Goal: Task Accomplishment & Management: Manage account settings

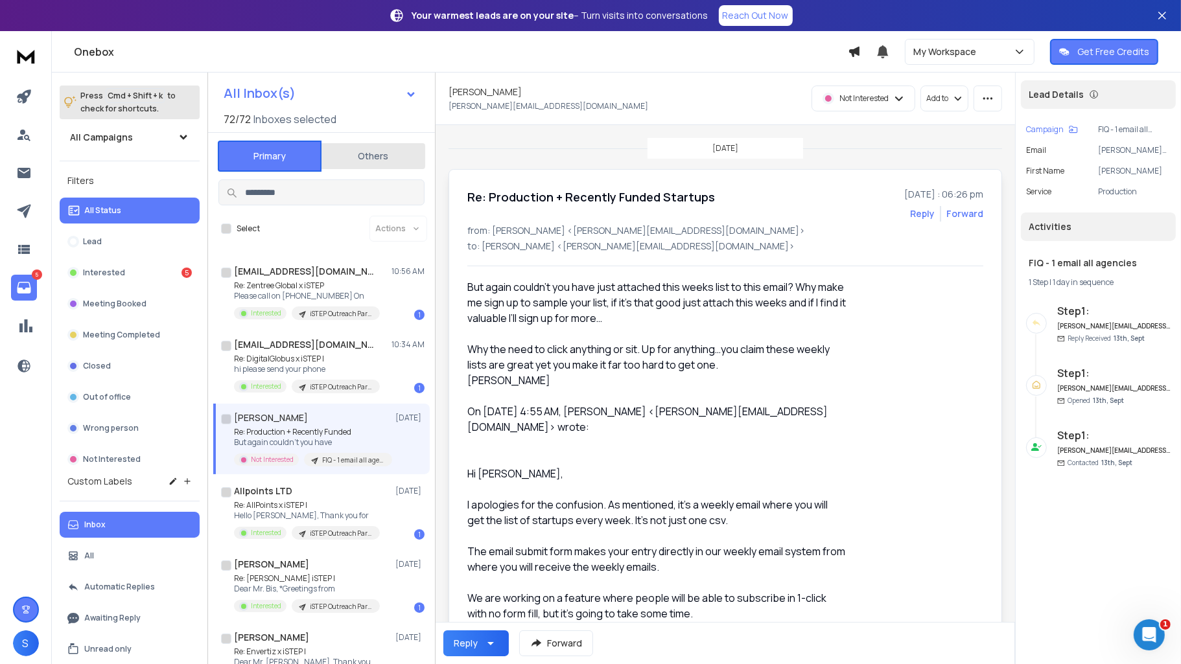
drag, startPoint x: 0, startPoint y: 0, endPoint x: 693, endPoint y: 231, distance: 730.4
click at [693, 231] on p "from: [PERSON_NAME] <[PERSON_NAME][EMAIL_ADDRESS][DOMAIN_NAME]>" at bounding box center [725, 230] width 516 height 13
drag, startPoint x: 693, startPoint y: 231, endPoint x: 593, endPoint y: 233, distance: 99.8
click at [563, 231] on p "from: [PERSON_NAME] <[PERSON_NAME][EMAIL_ADDRESS][DOMAIN_NAME]>" at bounding box center [725, 230] width 516 height 13
copy p "[PERSON_NAME][EMAIL_ADDRESS][DOMAIN_NAME]"
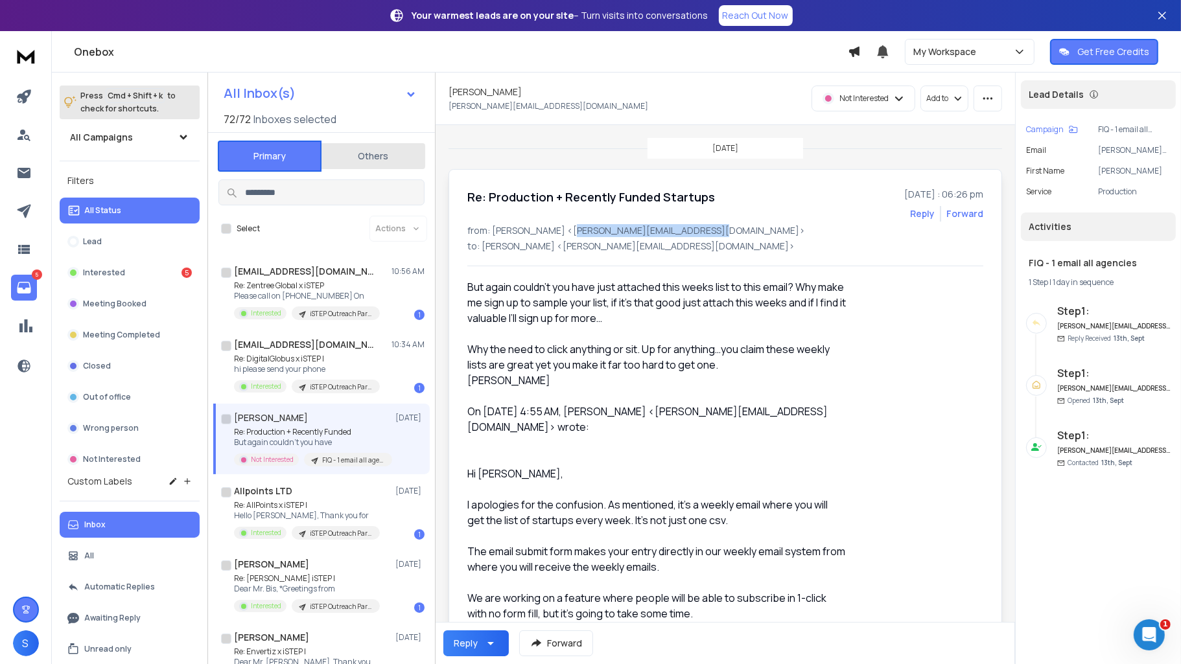
click at [483, 647] on icon "button" at bounding box center [491, 644] width 16 height 16
click at [480, 612] on p "Reply All" at bounding box center [483, 611] width 36 height 13
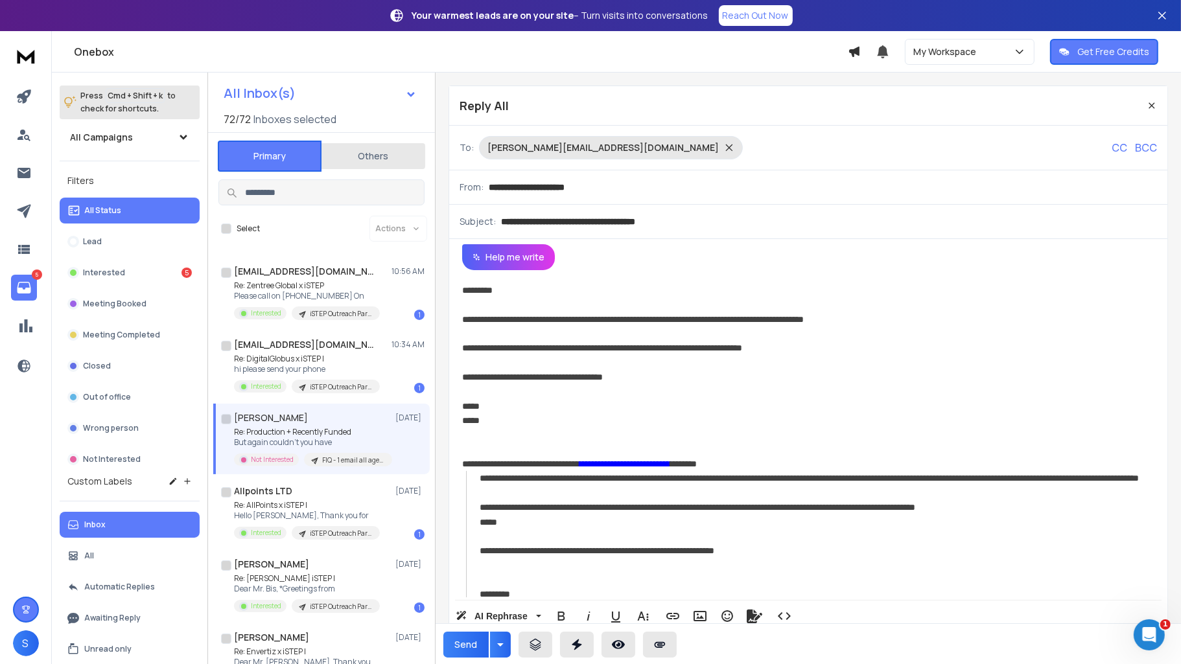
click at [470, 401] on div "*****" at bounding box center [806, 406] width 688 height 14
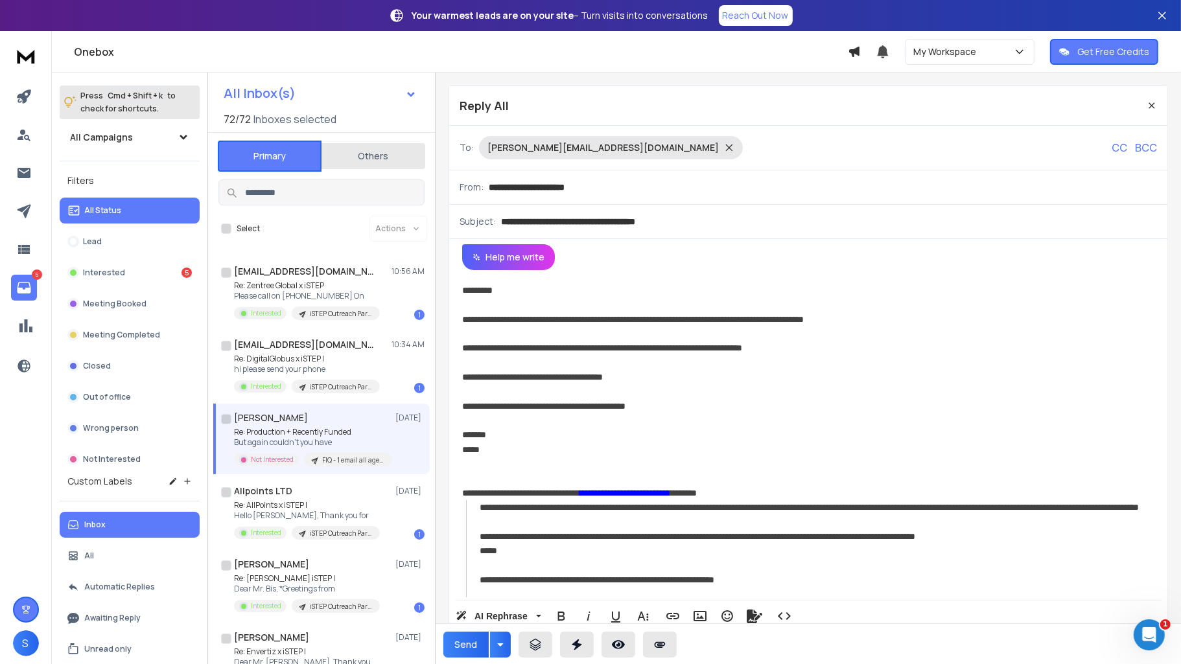
click at [640, 406] on div "**********" at bounding box center [806, 406] width 688 height 14
click at [572, 384] on div "**********" at bounding box center [806, 377] width 688 height 14
click at [458, 644] on button "Send" at bounding box center [465, 645] width 45 height 26
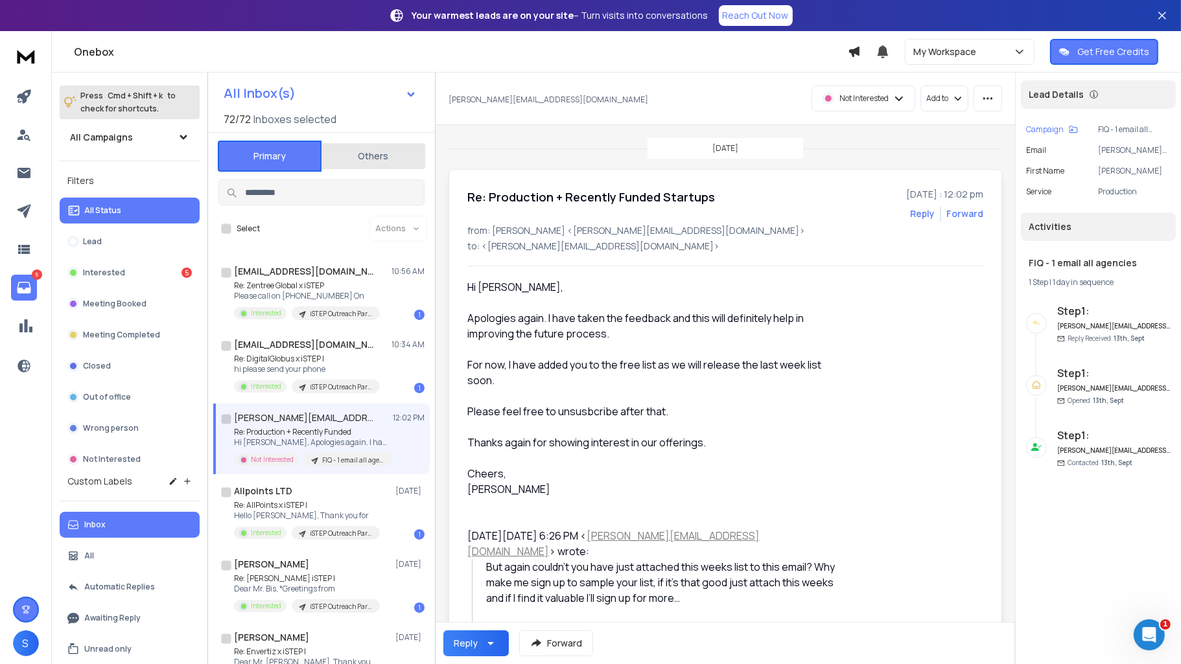
click at [853, 94] on p "Not Interested" at bounding box center [863, 98] width 49 height 10
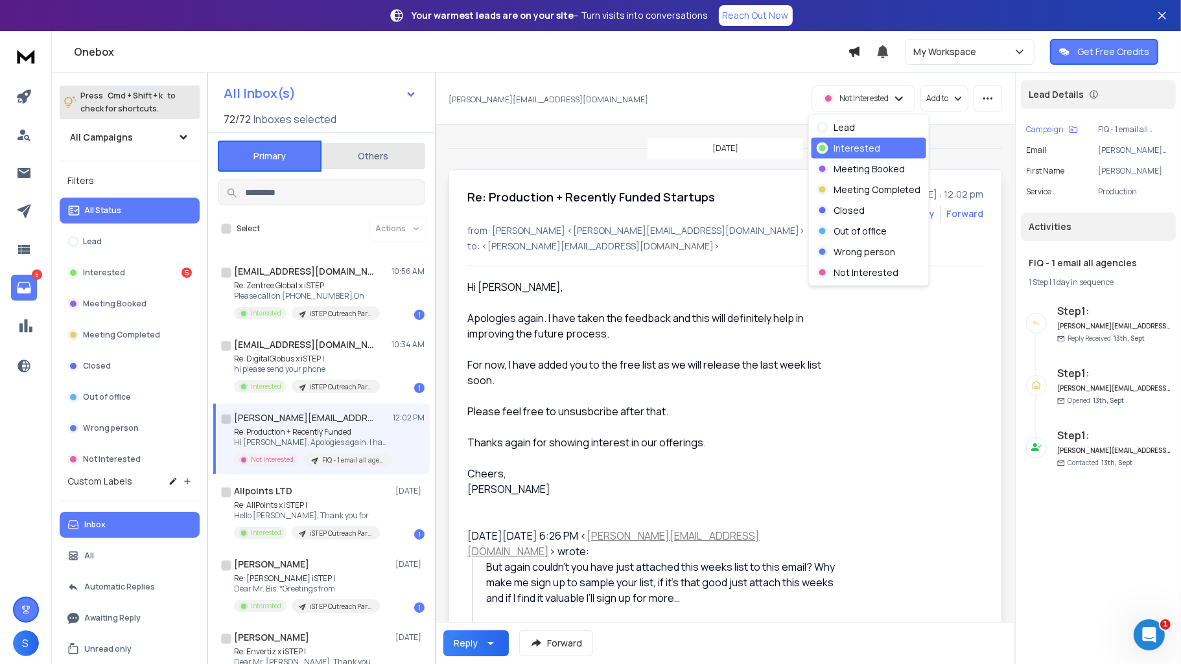
click at [842, 156] on div "Interested" at bounding box center [868, 148] width 115 height 21
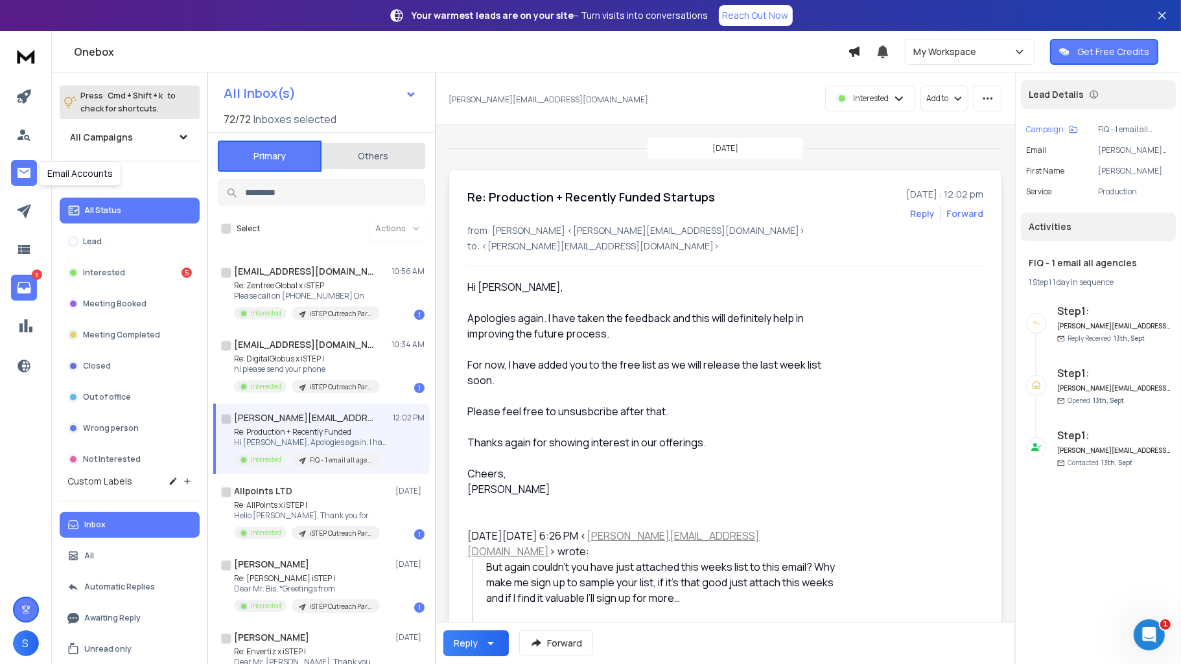
click at [17, 174] on icon at bounding box center [23, 173] width 13 height 10
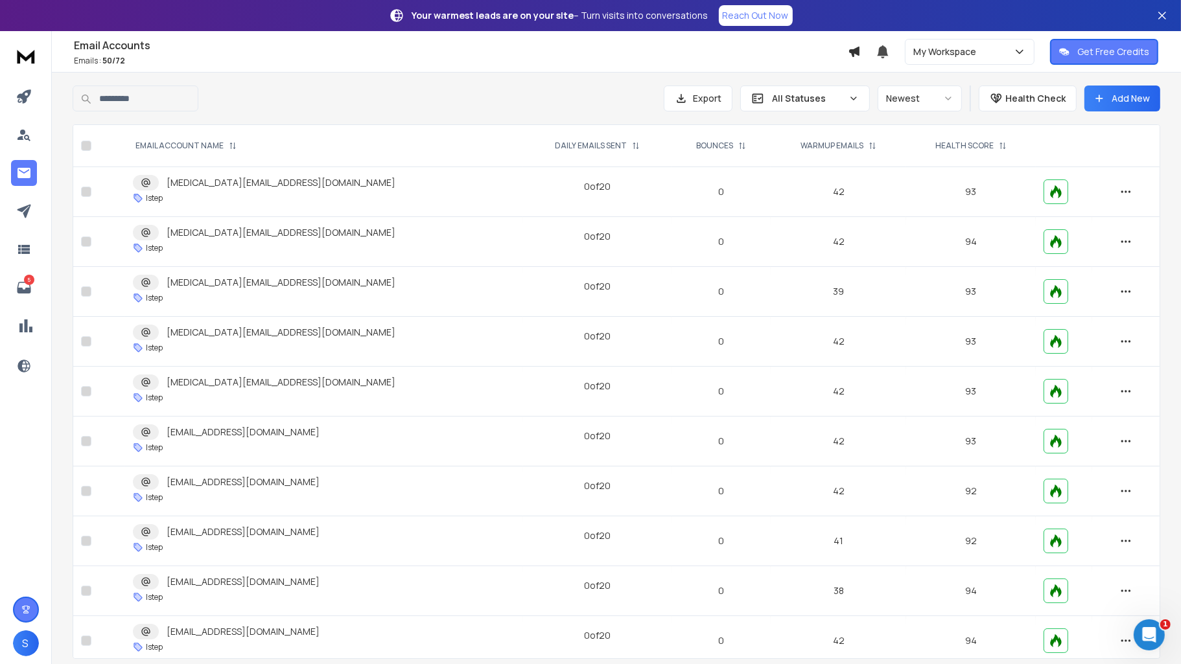
click at [802, 90] on div "All Statuses" at bounding box center [805, 99] width 130 height 26
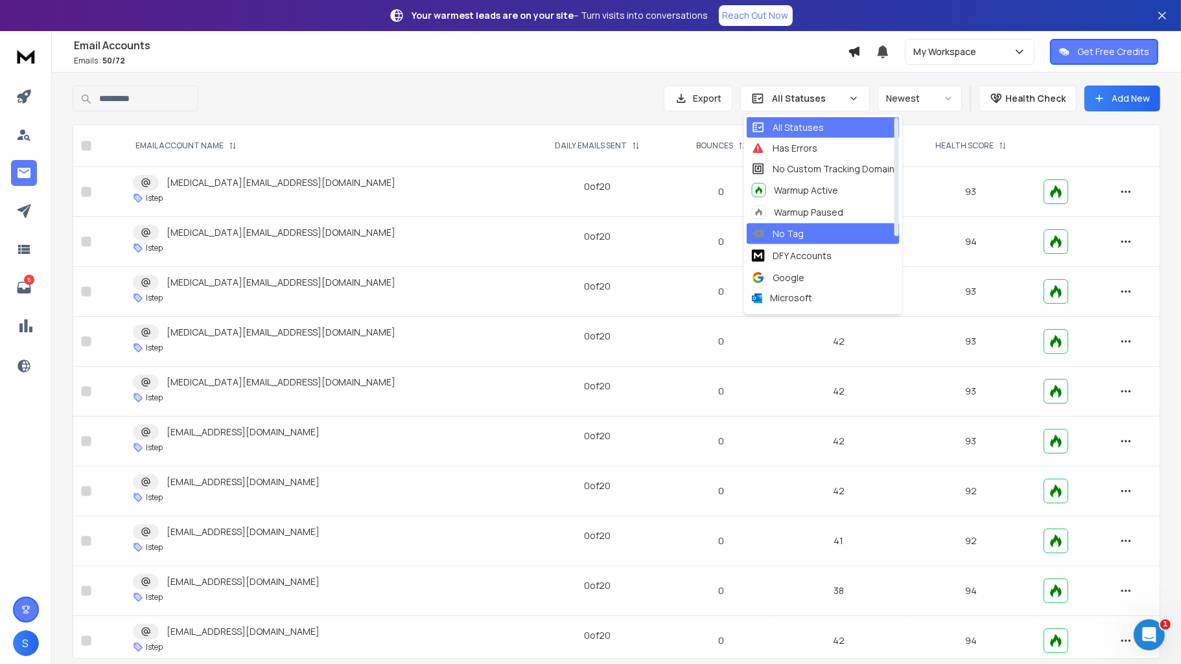
scroll to position [121, 0]
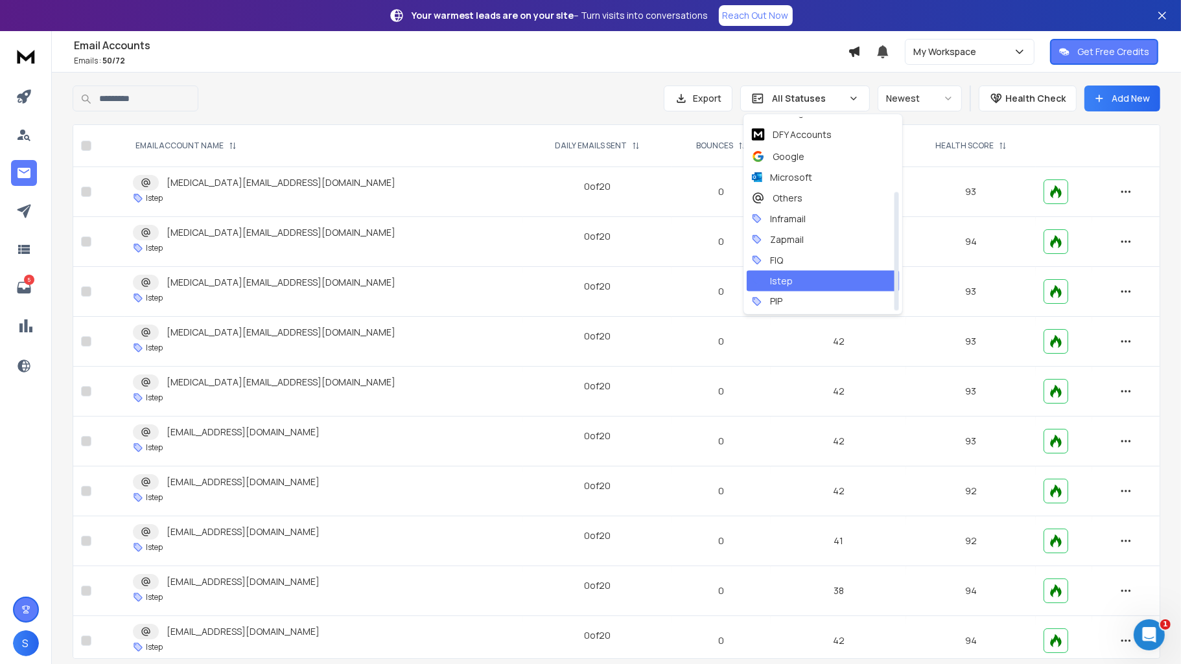
click at [779, 277] on div "Istep" at bounding box center [772, 281] width 41 height 13
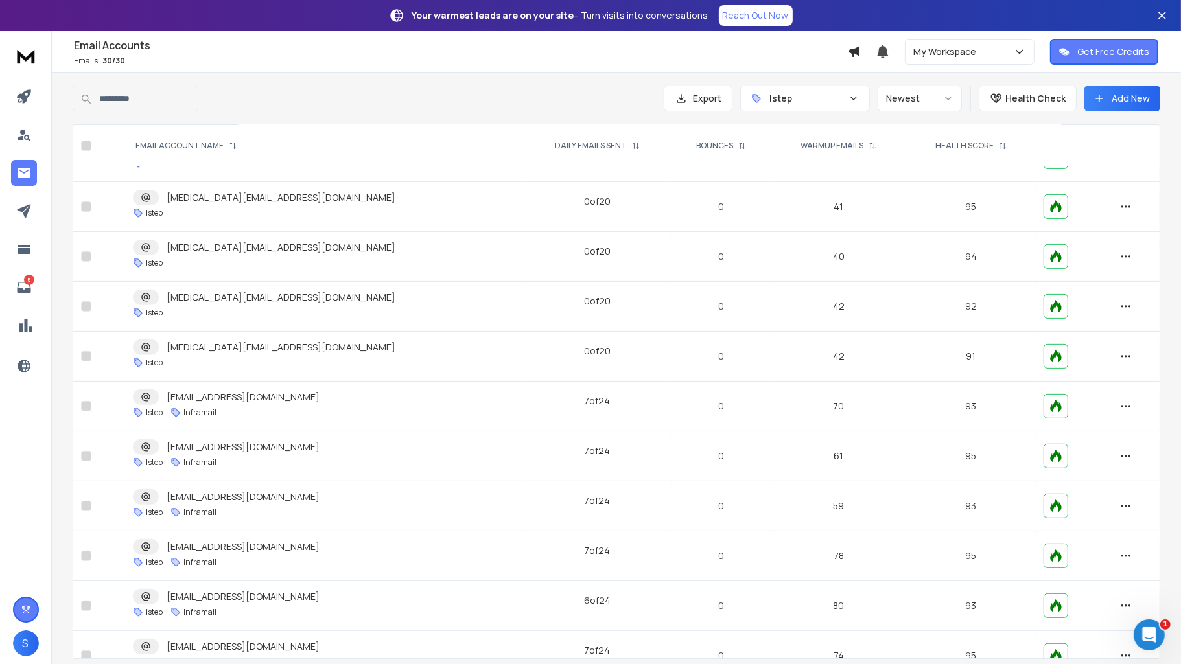
scroll to position [0, 0]
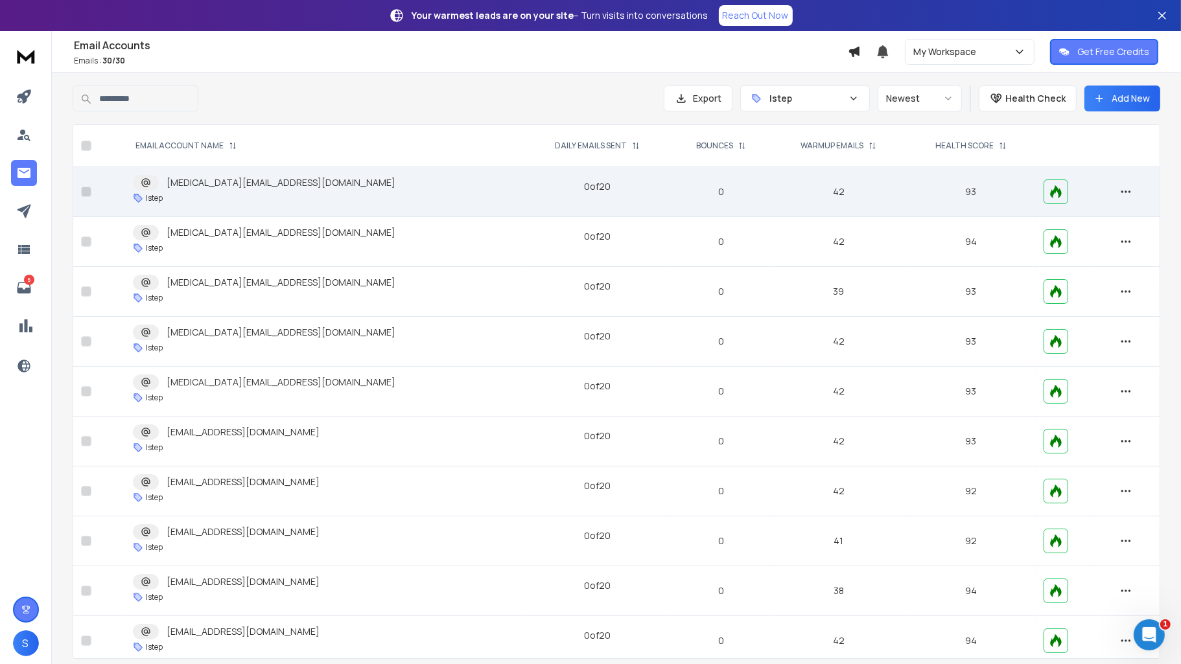
click at [385, 187] on div "[MEDICAL_DATA][EMAIL_ADDRESS][DOMAIN_NAME]" at bounding box center [324, 183] width 382 height 16
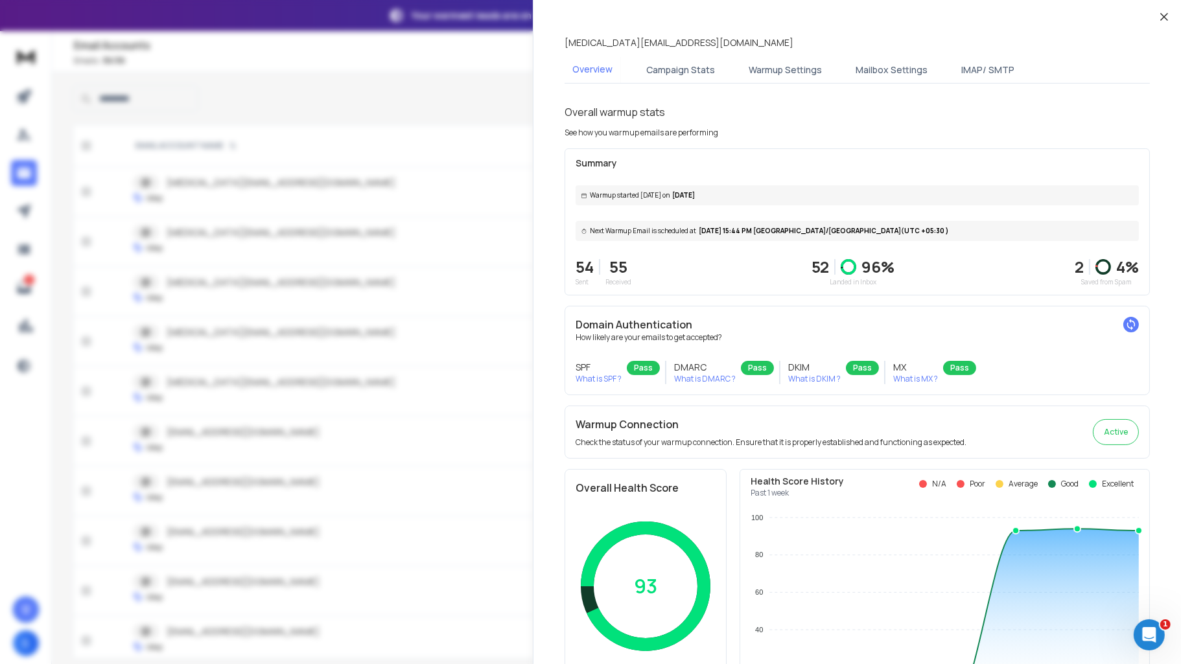
click at [1161, 17] on icon "button" at bounding box center [1164, 17] width 6 height 6
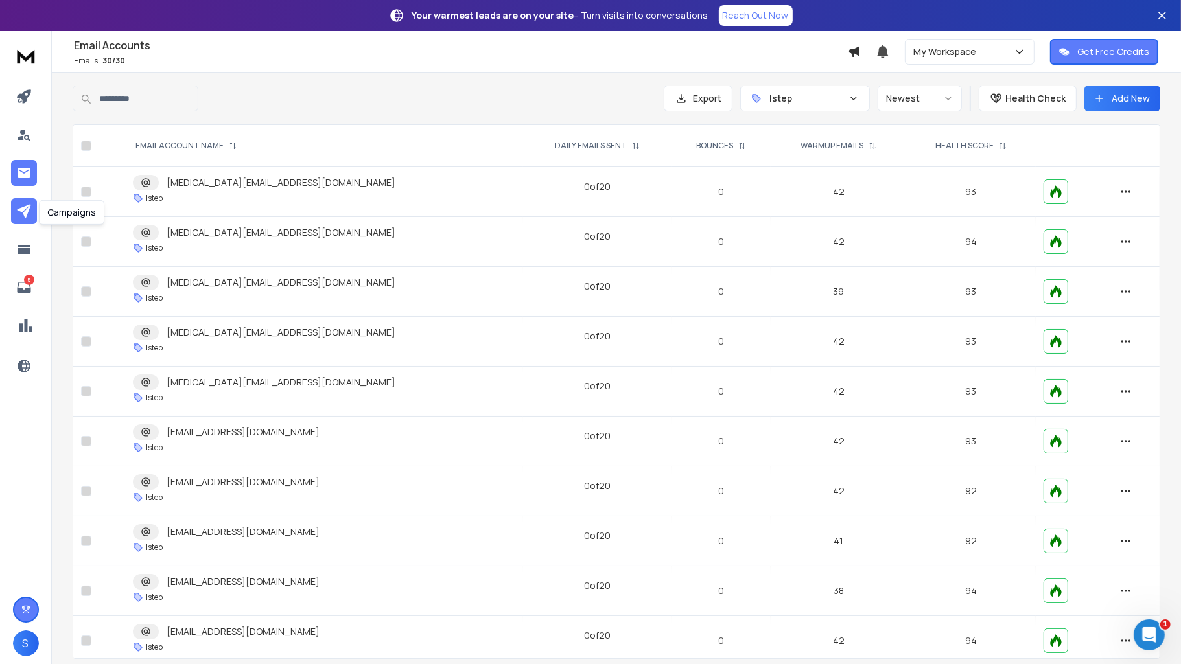
click at [30, 212] on icon at bounding box center [24, 211] width 16 height 16
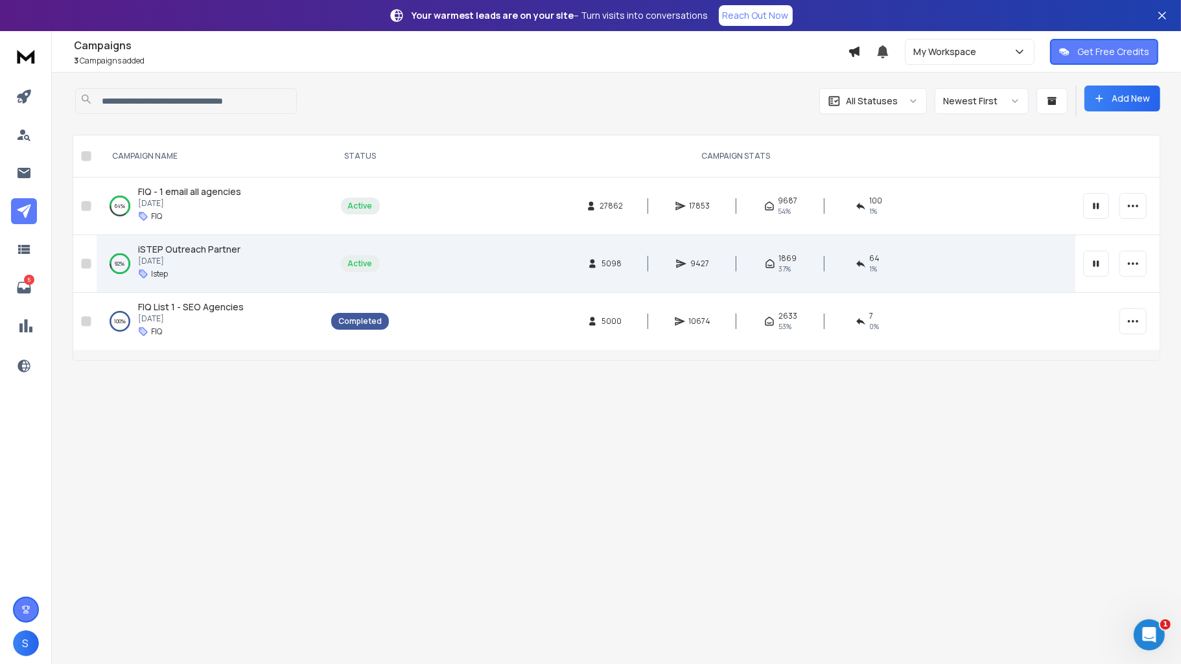
click at [291, 264] on div "92 % iSTEP Outreach Partner [DATE] Istep" at bounding box center [210, 263] width 201 height 41
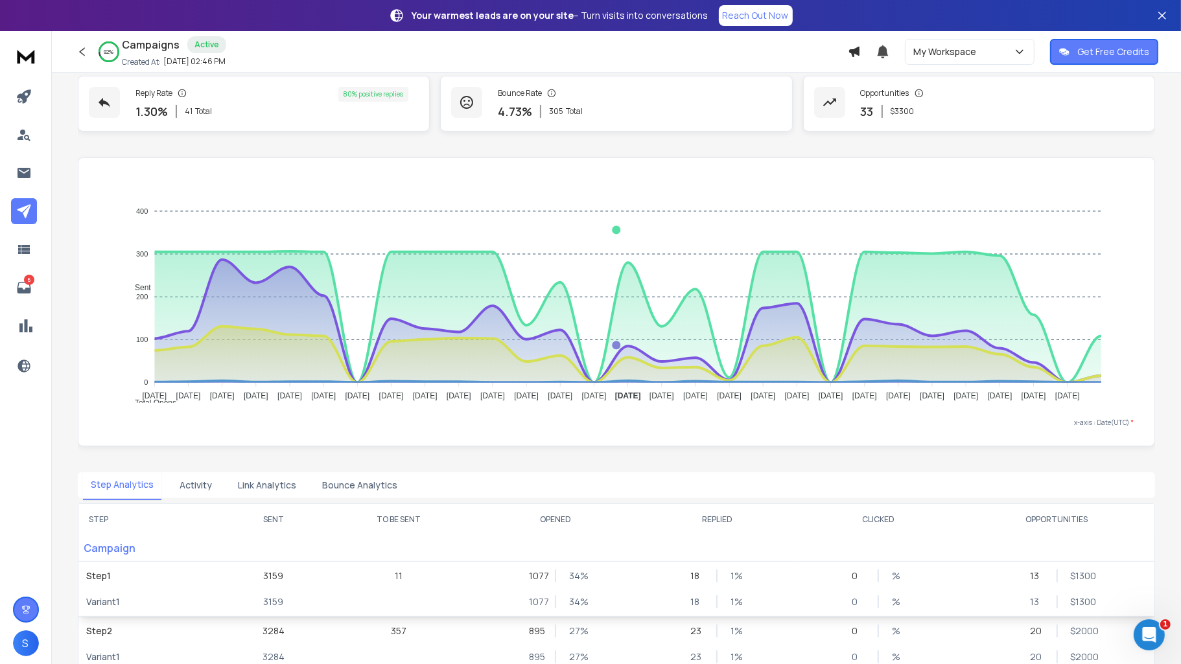
scroll to position [232, 0]
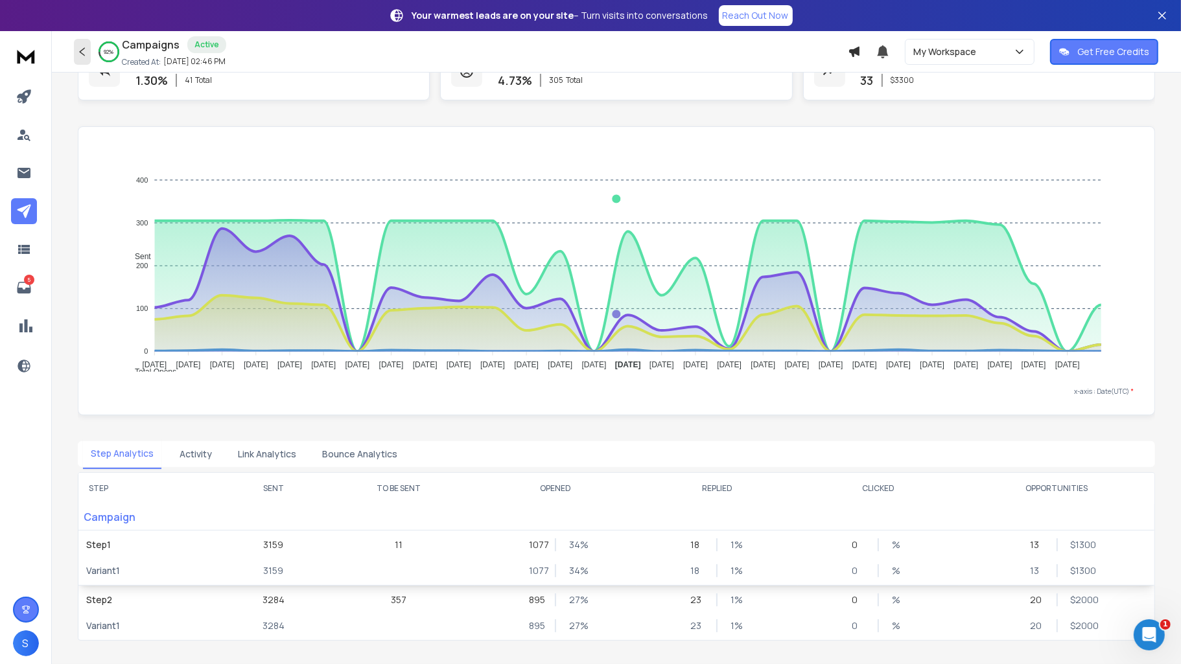
click at [78, 53] on icon at bounding box center [82, 52] width 12 height 12
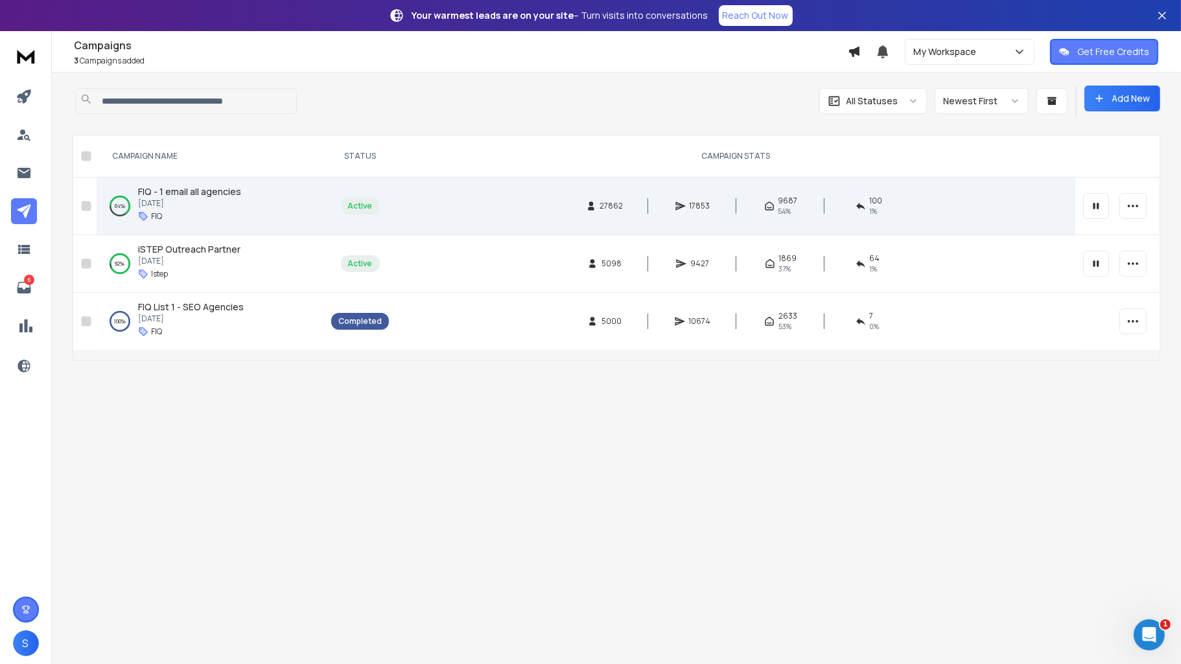
click at [189, 192] on span "FIQ - 1 email all agencies" at bounding box center [189, 191] width 103 height 12
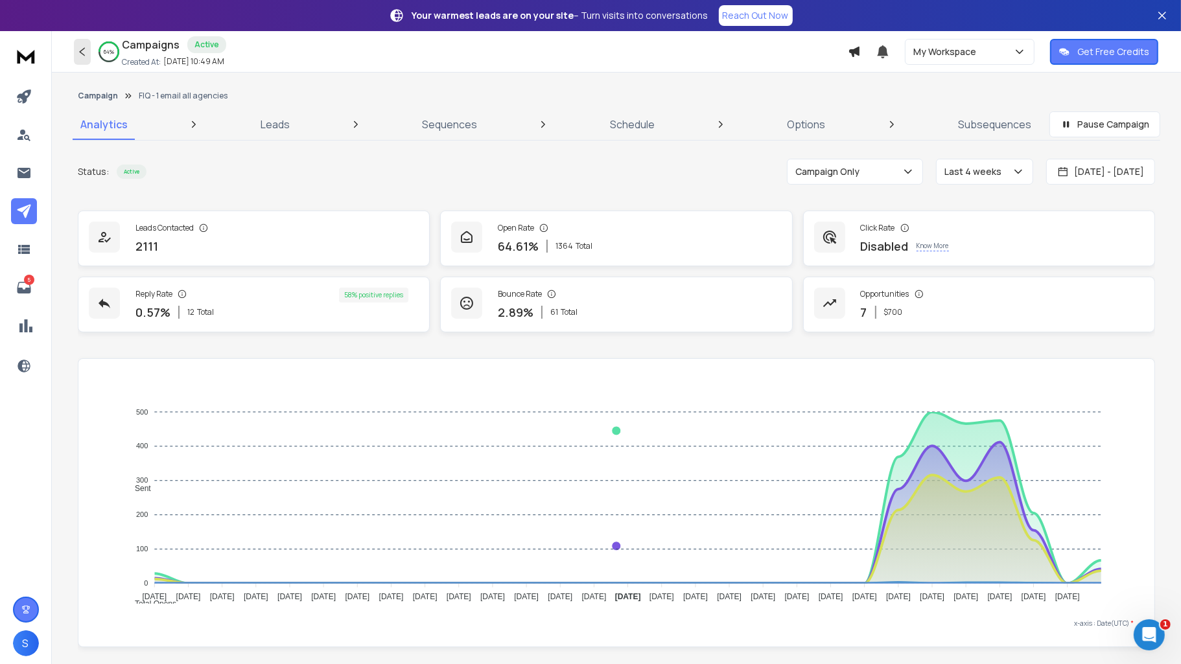
click at [86, 51] on icon at bounding box center [82, 52] width 12 height 12
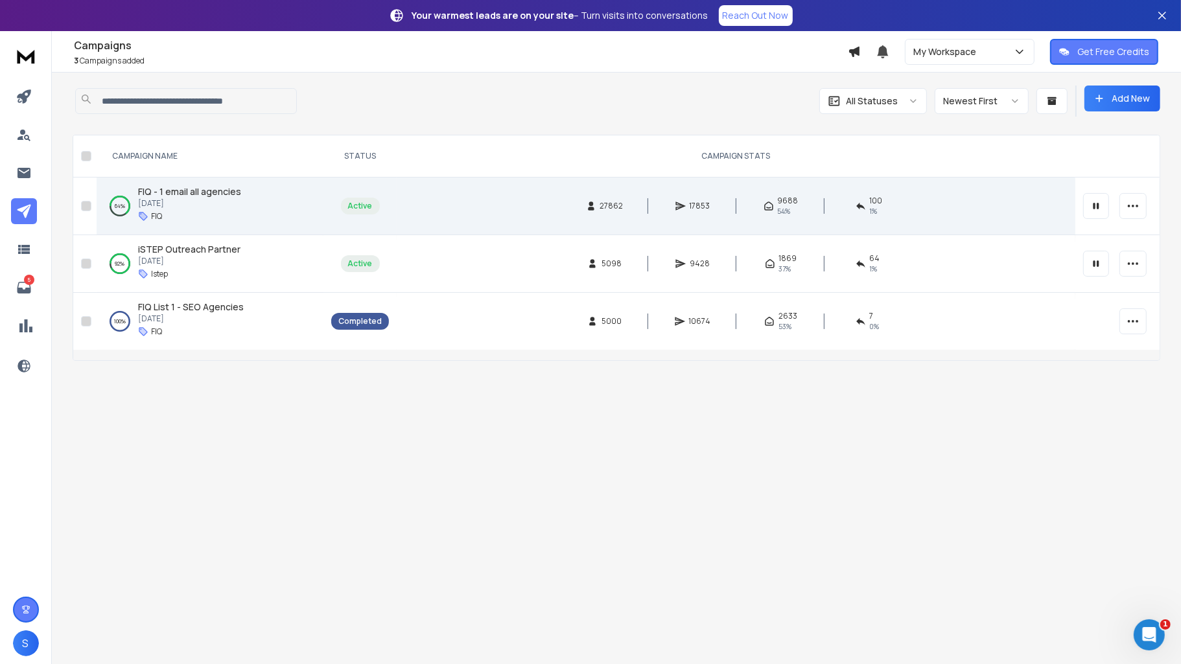
click at [441, 198] on div "27862 17853 9688 54 % 100 1 %" at bounding box center [735, 206] width 663 height 21
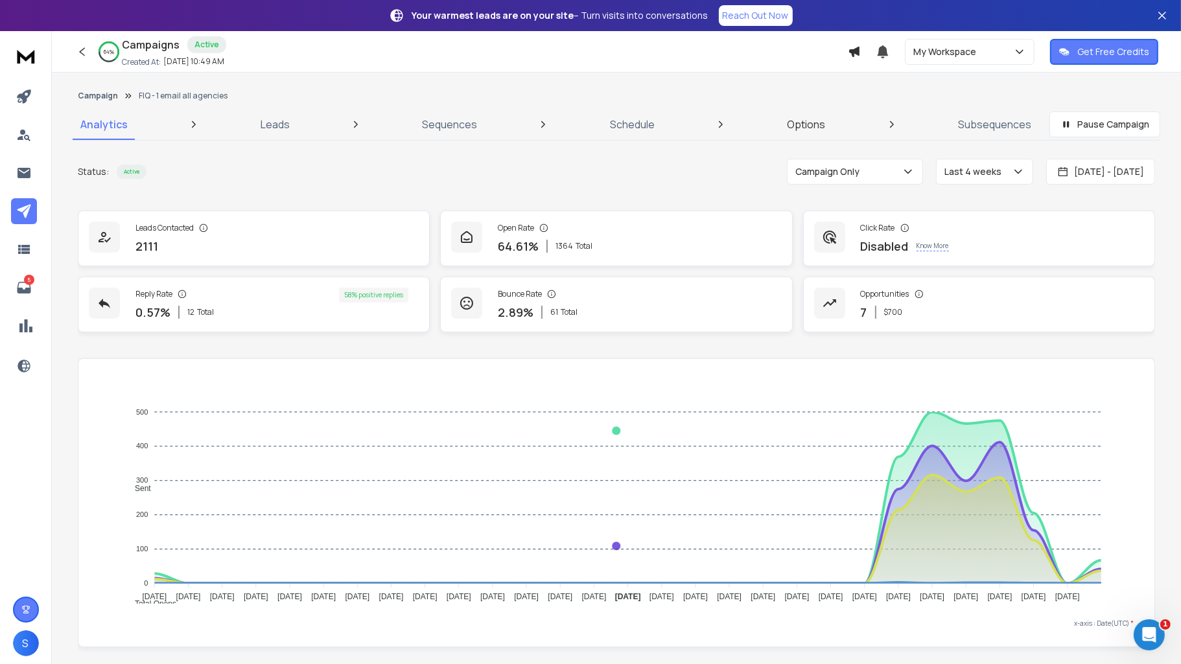
click at [803, 122] on p "Options" at bounding box center [806, 125] width 38 height 16
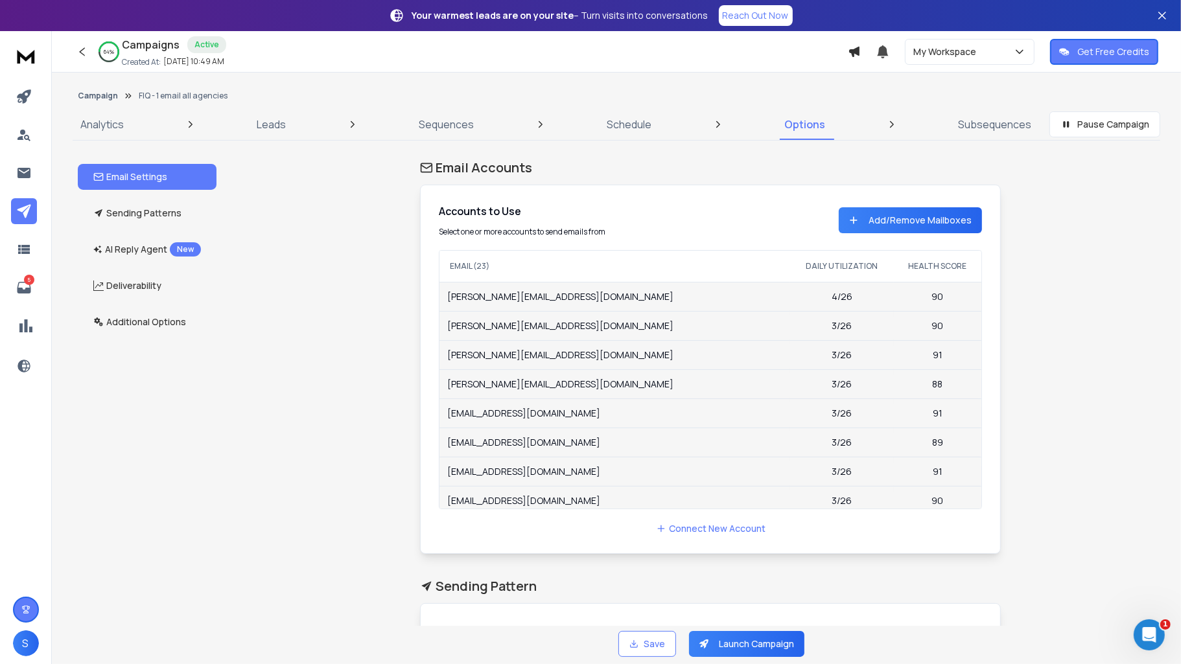
click at [905, 217] on button "Add/Remove Mailboxes" at bounding box center [910, 220] width 143 height 26
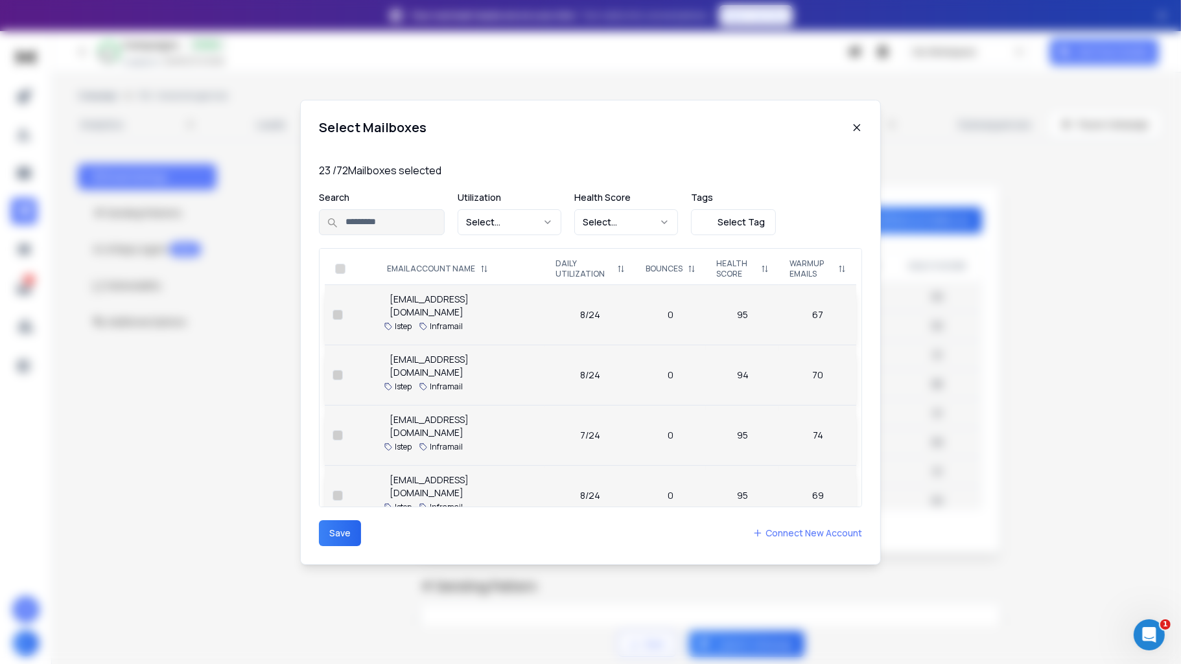
click at [385, 216] on input at bounding box center [382, 222] width 126 height 26
type input "*****"
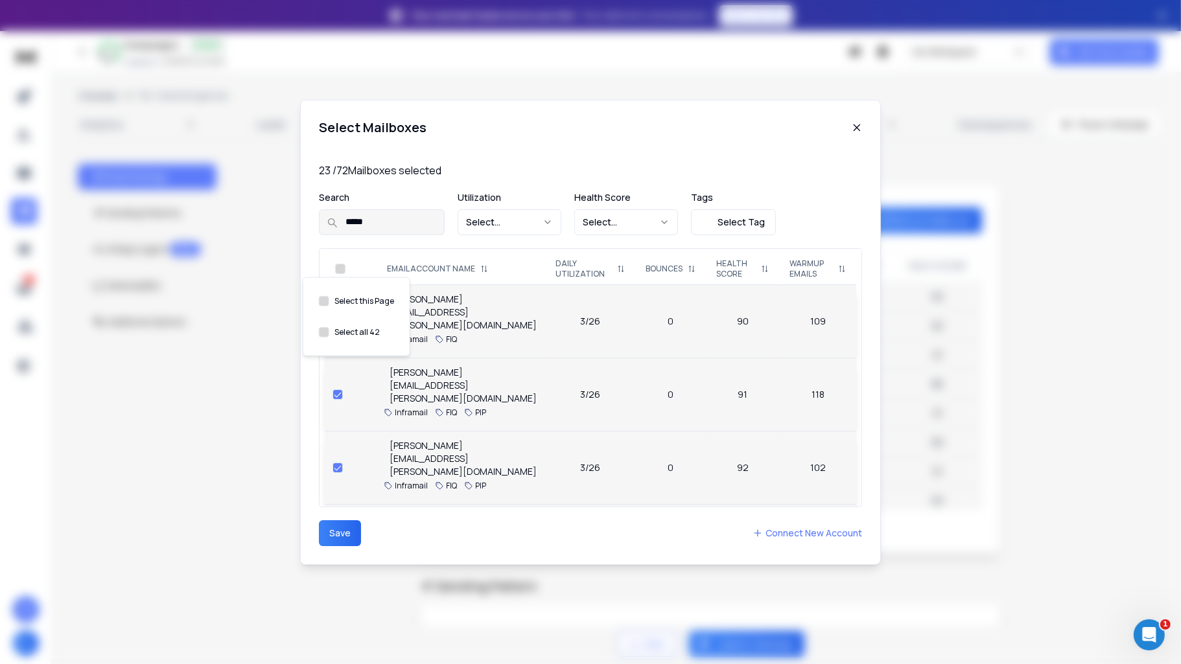
click at [324, 331] on button "Select this Page" at bounding box center [324, 332] width 10 height 10
click at [313, 254] on div "Select Mailboxes 42 / 72 Mailboxes selected Search ***** Utilization Select... …" at bounding box center [590, 332] width 581 height 465
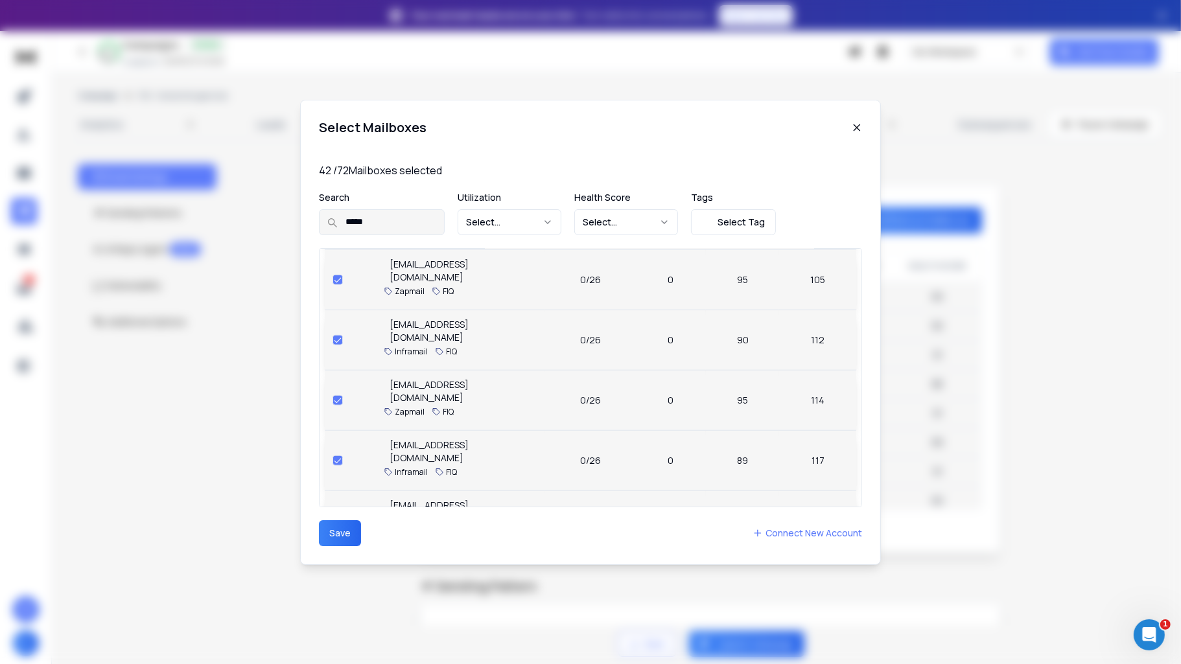
scroll to position [1772, 0]
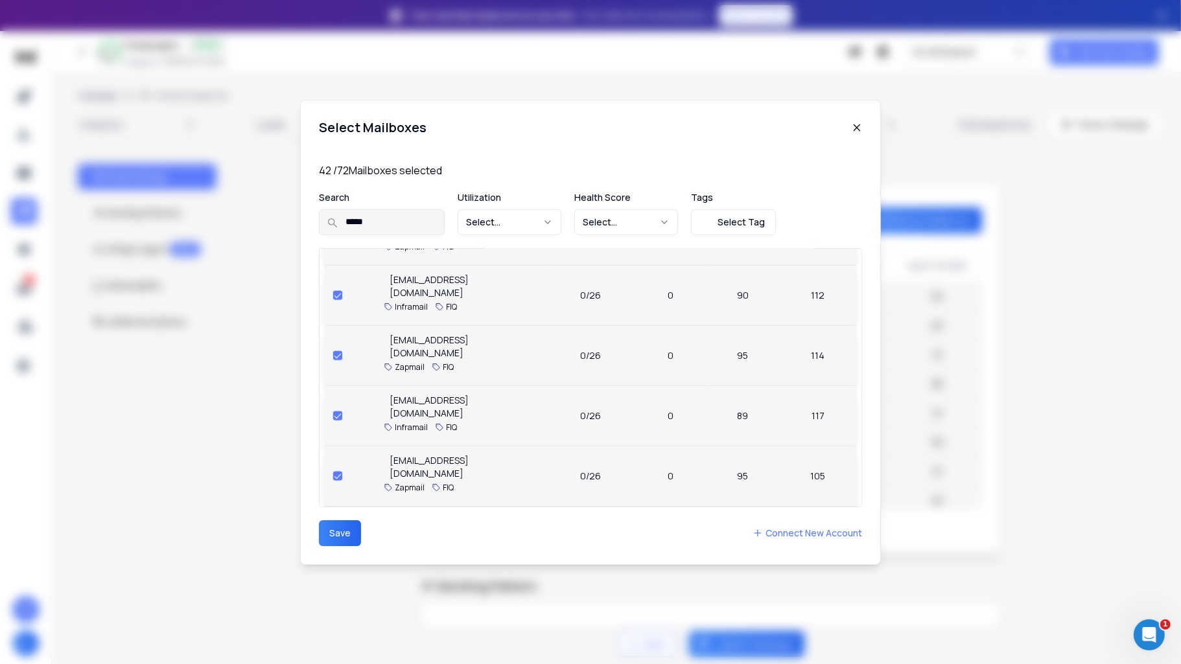
click at [344, 529] on button "Save" at bounding box center [340, 533] width 42 height 26
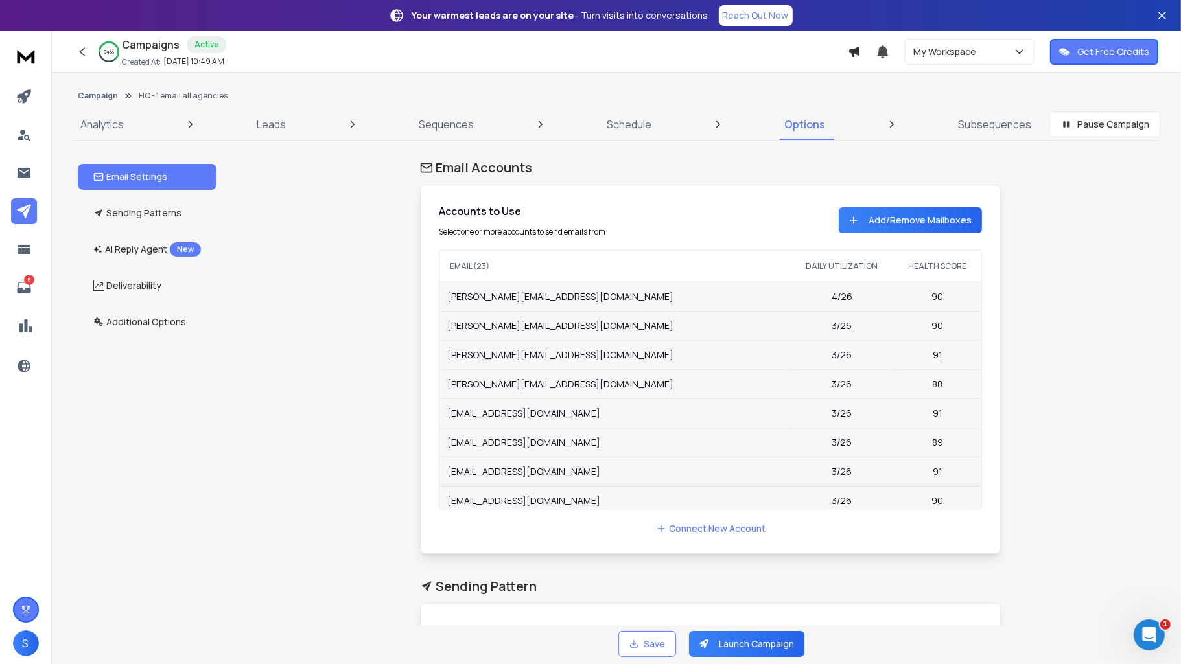
click at [902, 218] on button "Add/Remove Mailboxes" at bounding box center [910, 220] width 143 height 26
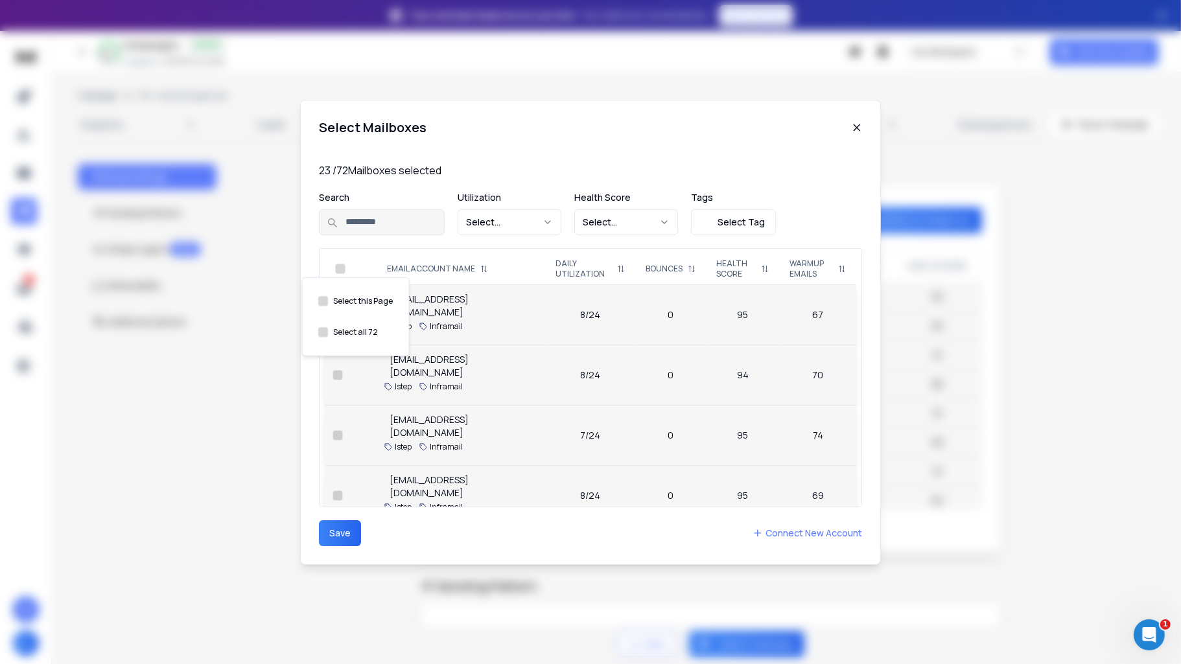
click at [322, 330] on button "Select this Page" at bounding box center [323, 332] width 10 height 10
click at [322, 329] on button "Select this Page" at bounding box center [323, 332] width 10 height 10
click at [734, 214] on button "Select Tag" at bounding box center [733, 222] width 85 height 26
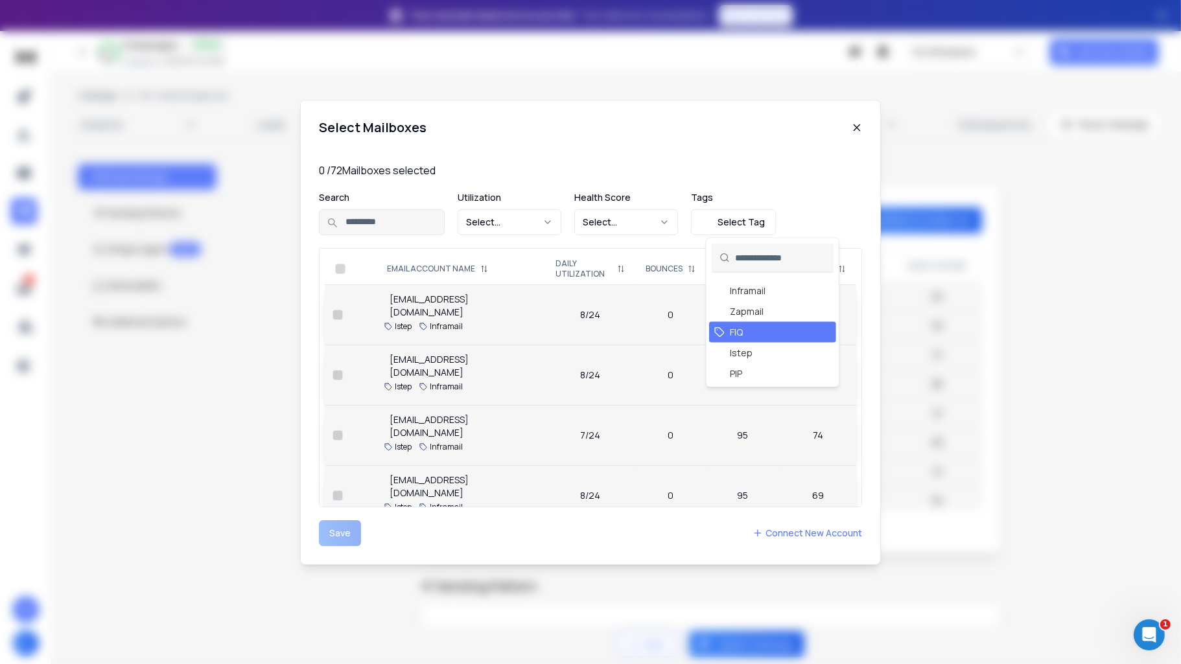
click at [737, 332] on span "FIQ" at bounding box center [736, 332] width 13 height 13
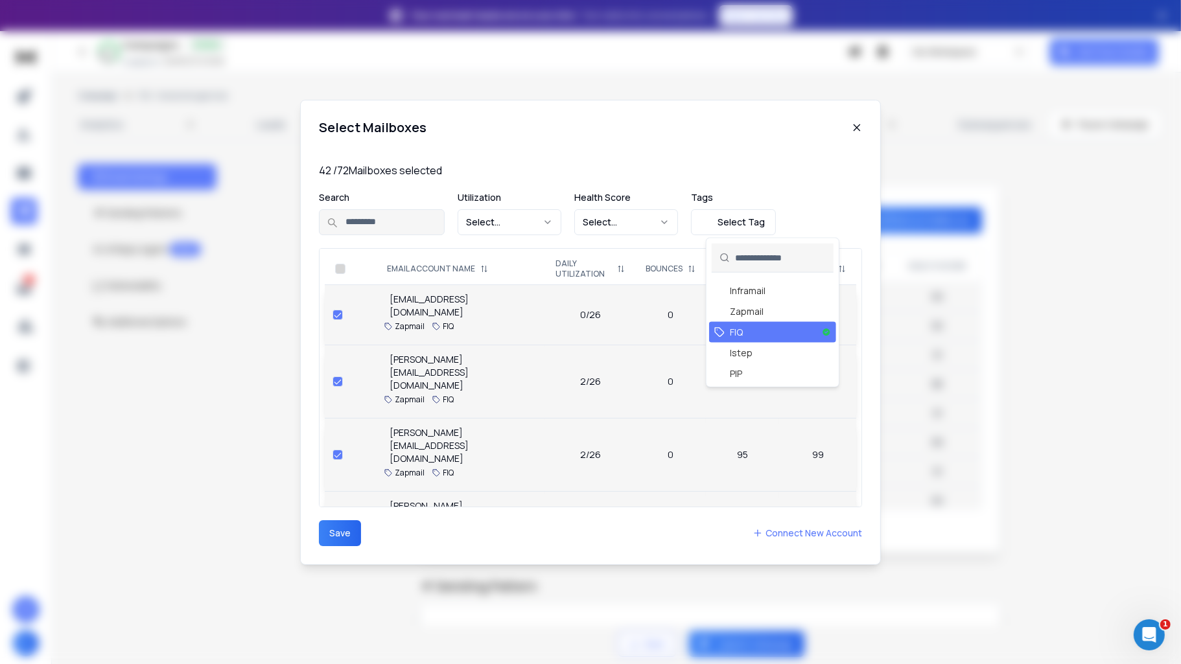
click at [310, 253] on div "Select Mailboxes 42 / 72 Mailboxes selected Search Utilization Select... Health…" at bounding box center [590, 332] width 581 height 465
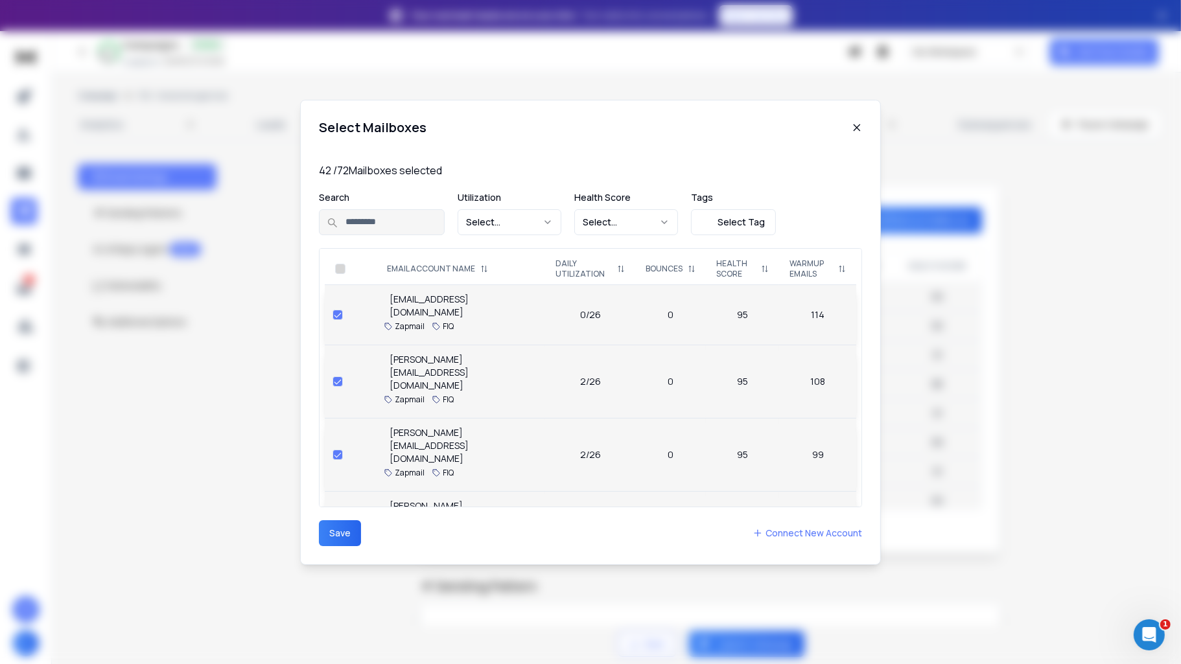
click at [334, 533] on button "Save" at bounding box center [340, 533] width 42 height 26
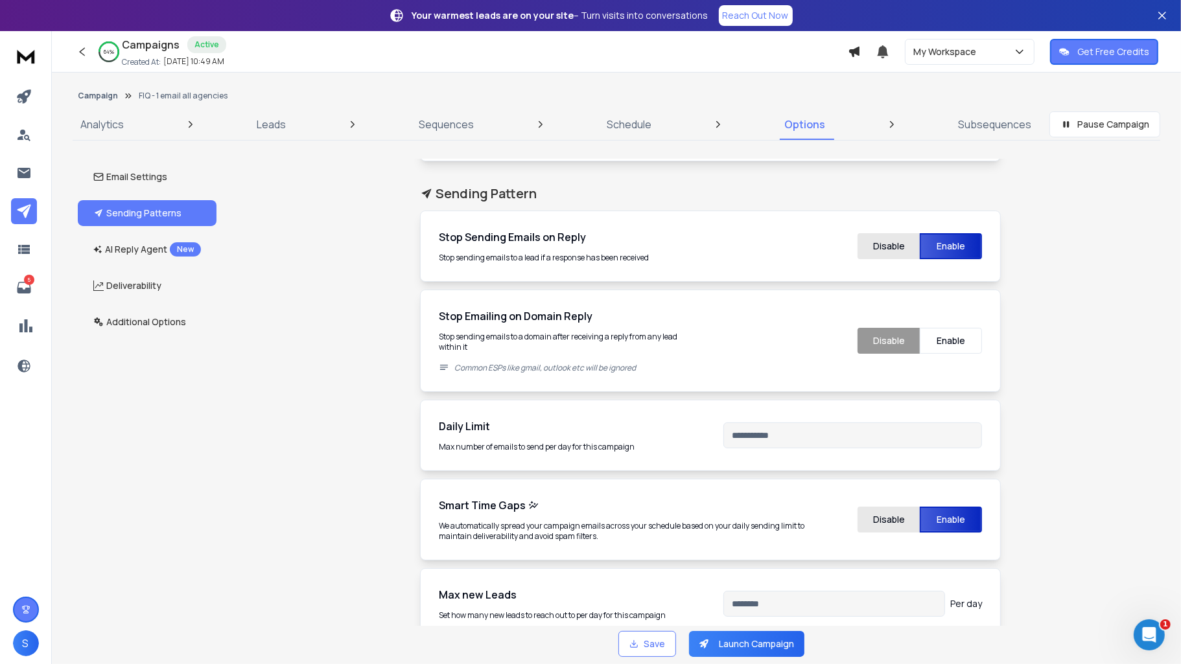
scroll to position [394, 0]
drag, startPoint x: 752, startPoint y: 434, endPoint x: 712, endPoint y: 432, distance: 40.2
click at [712, 432] on div "Daily Limit Max number of emails to send per day for this campaign ***" at bounding box center [710, 434] width 543 height 34
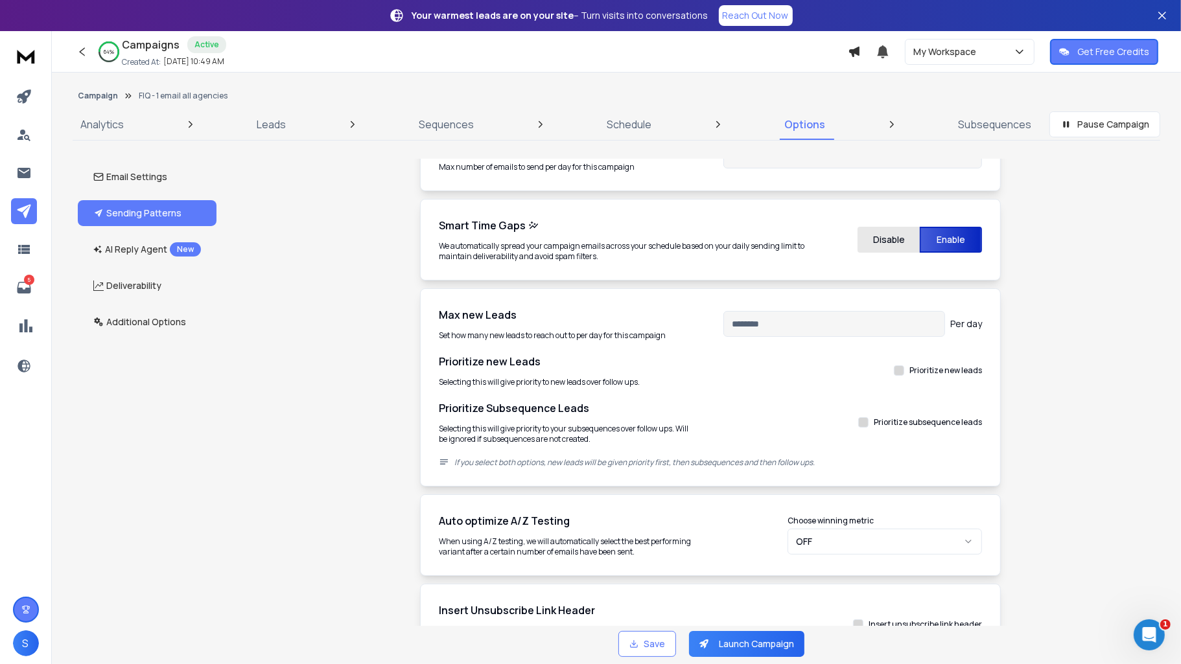
scroll to position [675, 0]
type input "***"
click at [639, 642] on button "Save" at bounding box center [647, 644] width 58 height 26
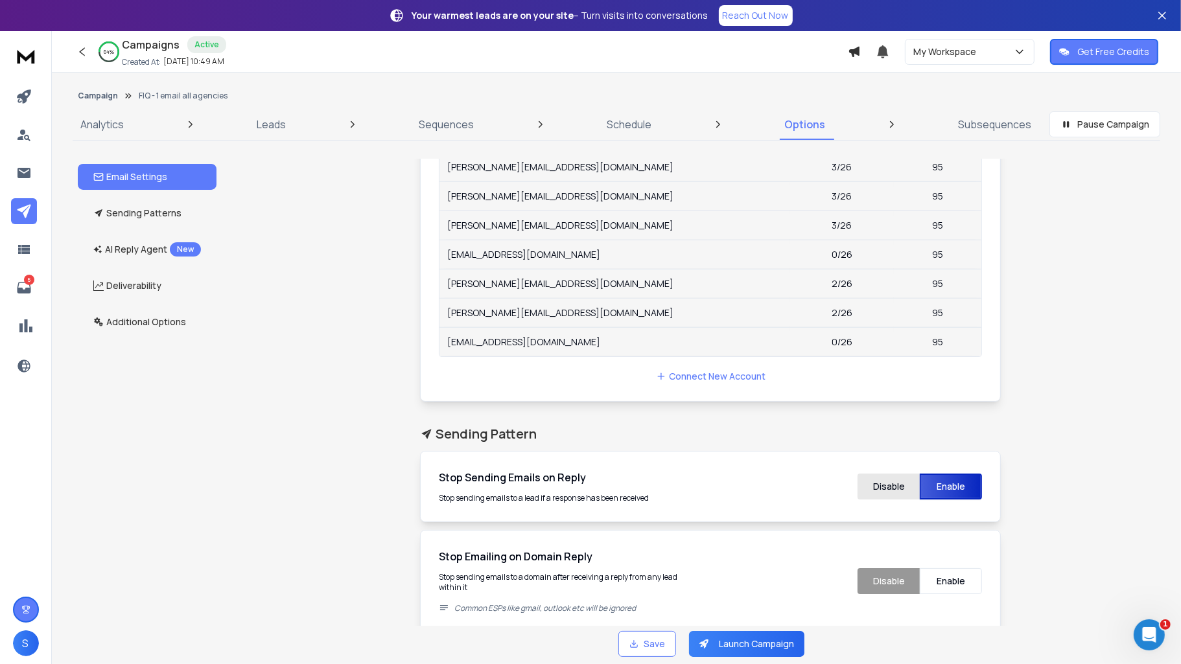
scroll to position [0, 0]
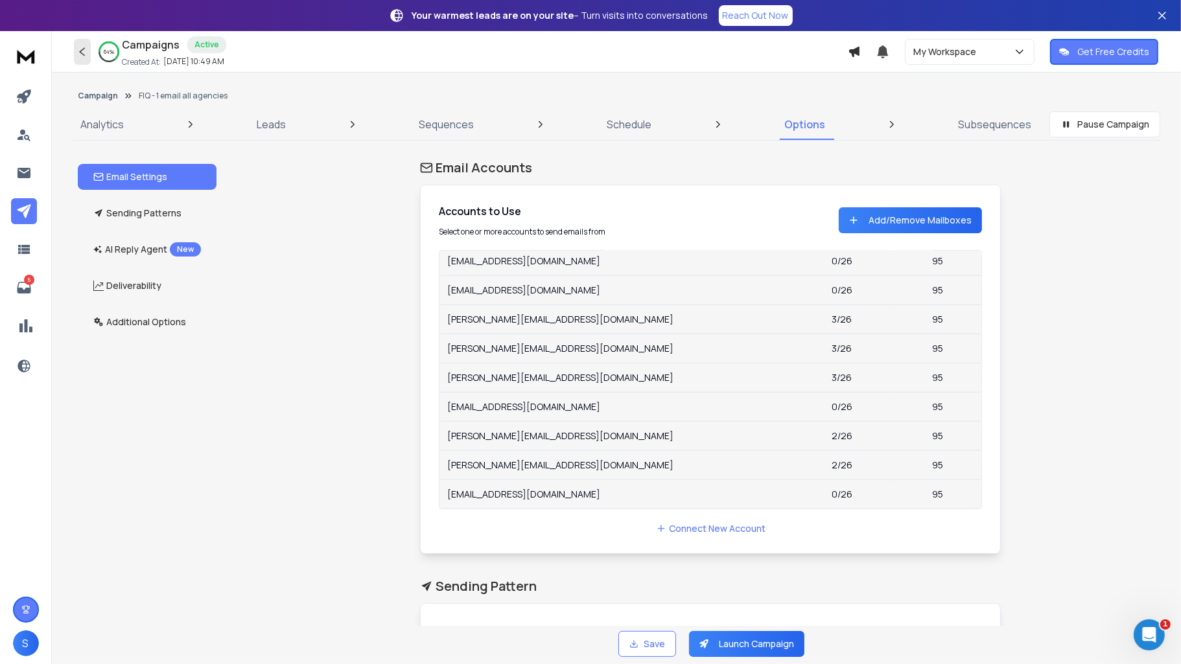
click at [79, 52] on icon at bounding box center [82, 52] width 12 height 12
